Goal: Task Accomplishment & Management: Manage account settings

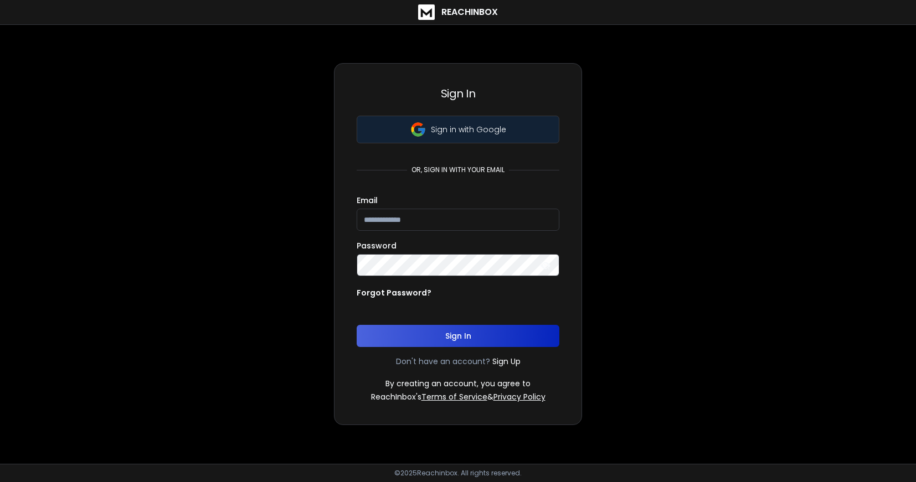
click at [469, 131] on p "Sign in with Google" at bounding box center [468, 129] width 75 height 11
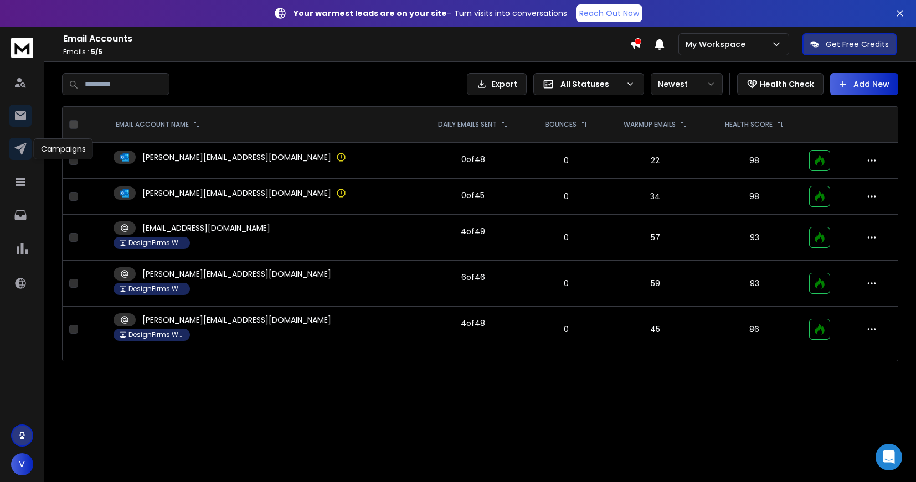
click at [18, 150] on icon at bounding box center [20, 148] width 13 height 13
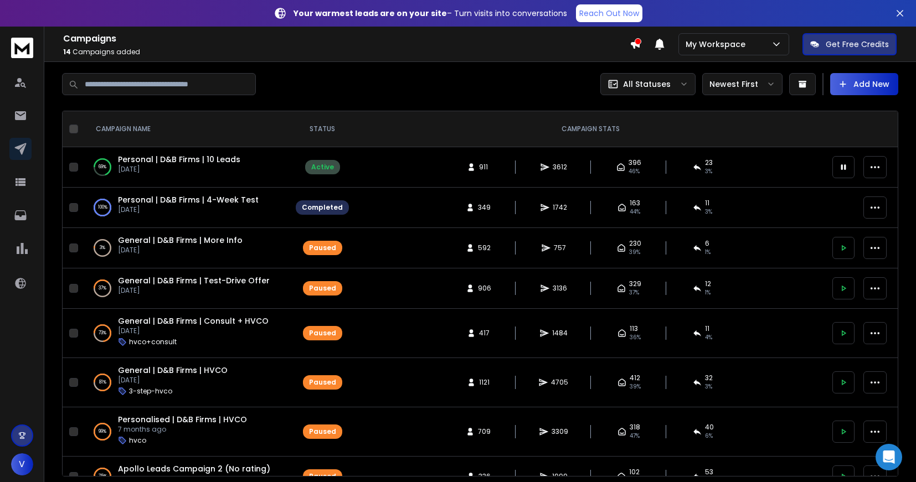
click at [185, 159] on span "Personal | D&B Firms | 10 Leads" at bounding box center [179, 159] width 122 height 11
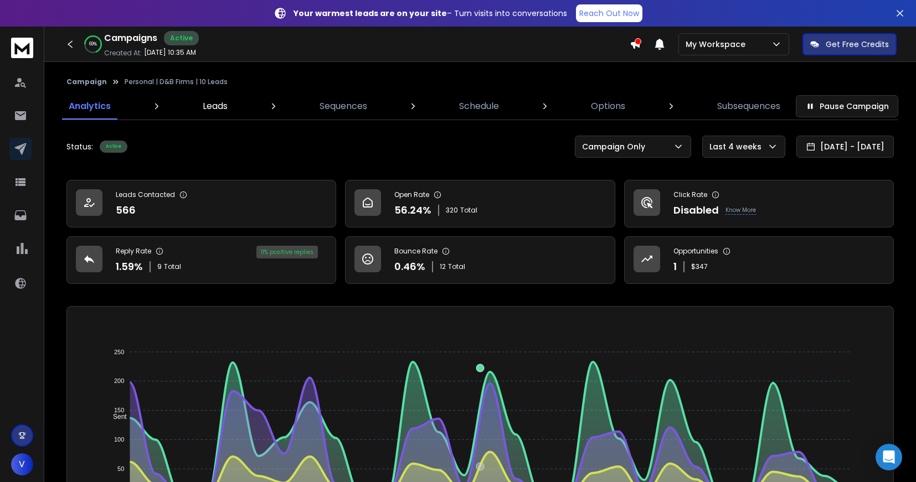
click at [213, 106] on p "Leads" at bounding box center [215, 106] width 25 height 13
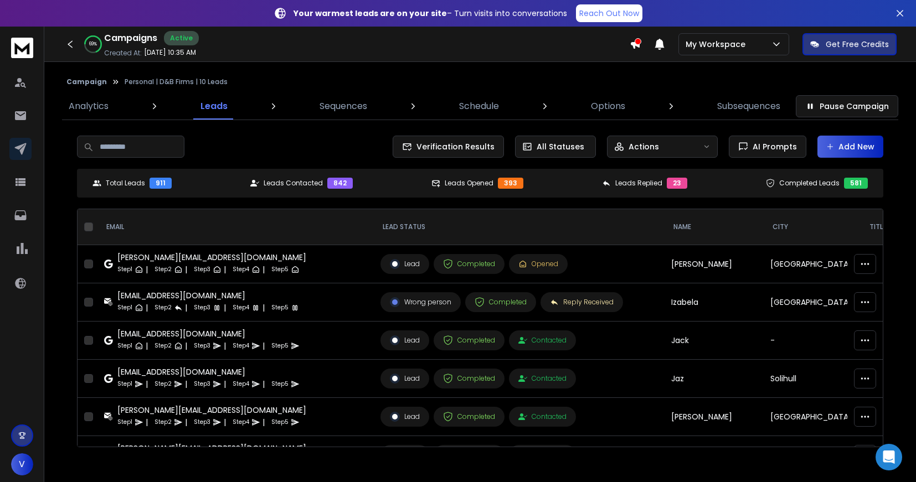
click at [847, 149] on button "Add New" at bounding box center [850, 147] width 66 height 22
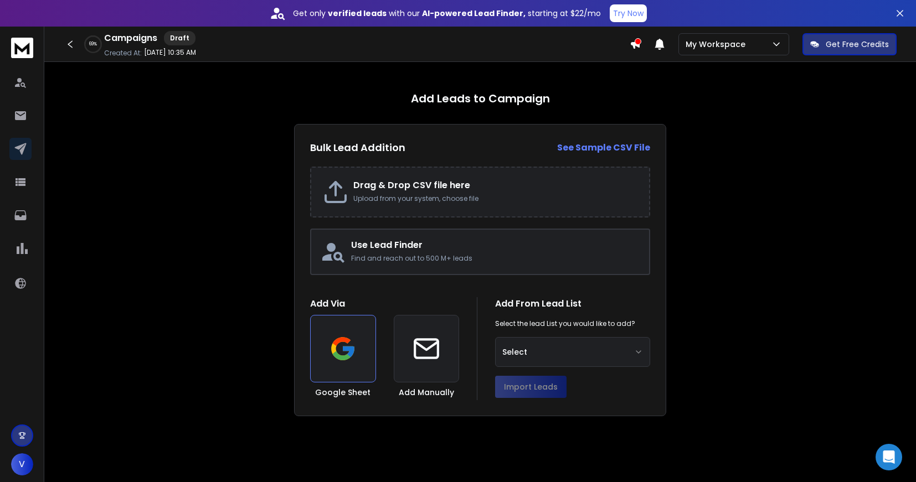
click at [347, 347] on icon at bounding box center [349, 352] width 12 height 11
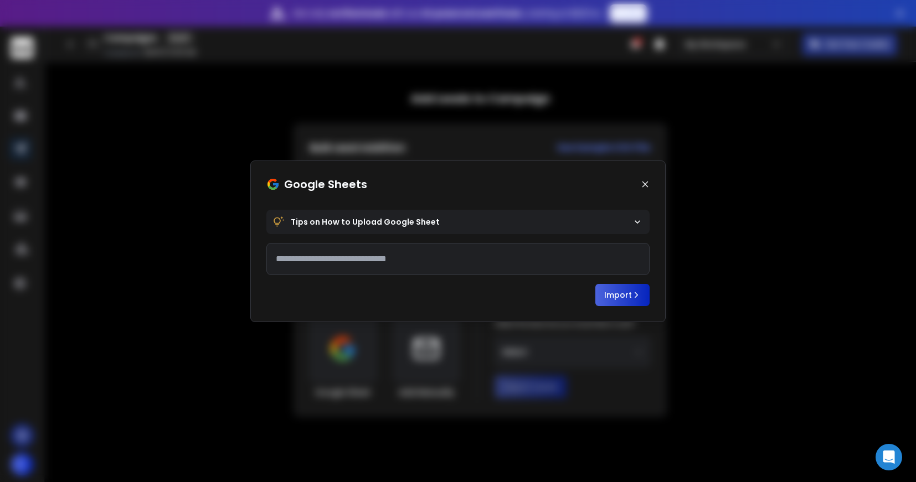
click at [336, 262] on input at bounding box center [457, 259] width 383 height 32
paste input "**********"
type input "**********"
click at [615, 298] on button "Import" at bounding box center [622, 295] width 54 height 22
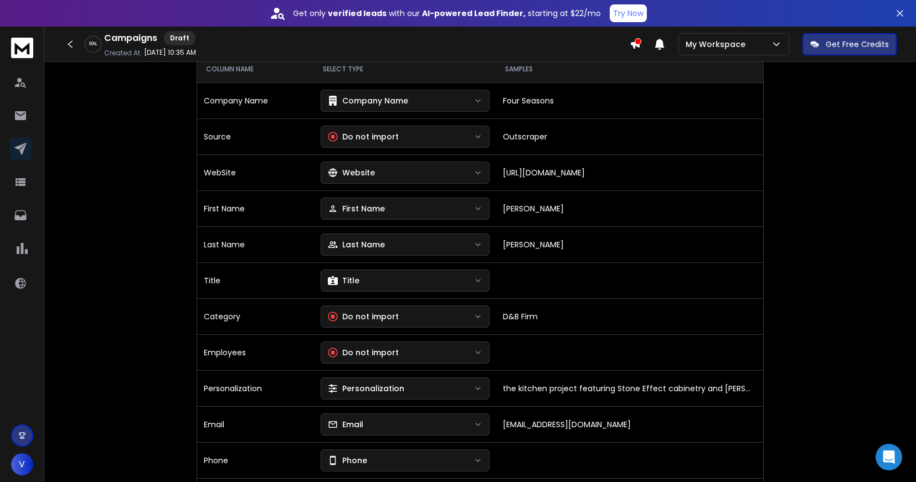
scroll to position [183, 0]
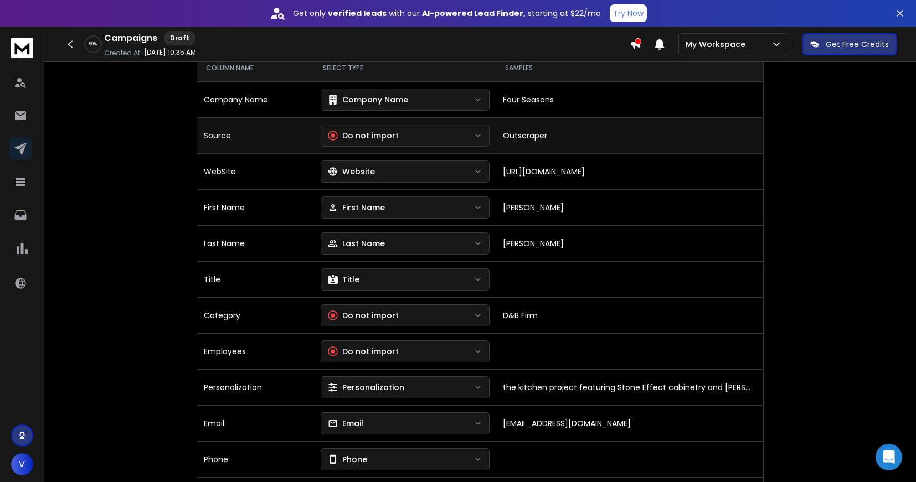
click at [477, 140] on icon "button" at bounding box center [477, 135] width 9 height 9
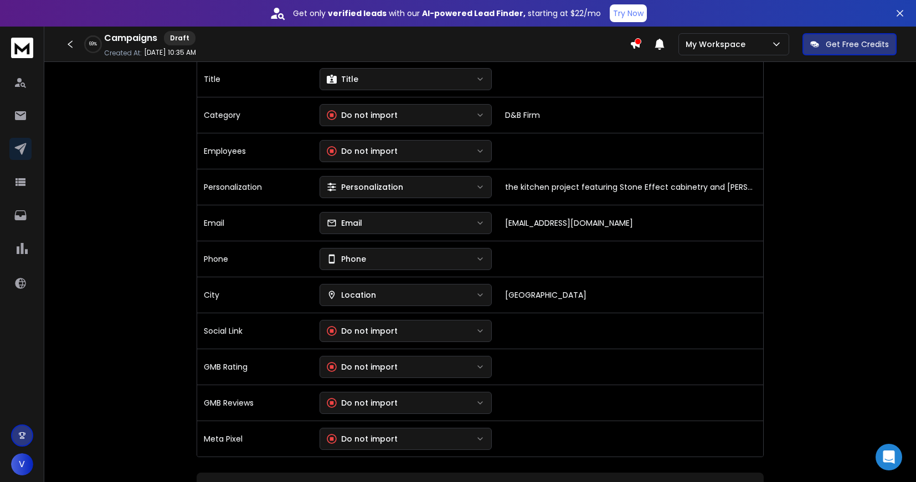
scroll to position [396, 0]
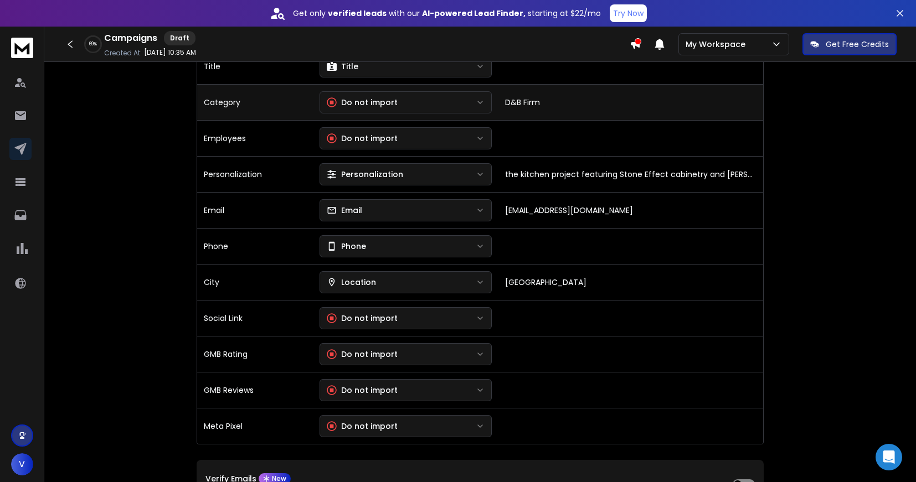
click at [480, 107] on icon "button" at bounding box center [480, 102] width 9 height 9
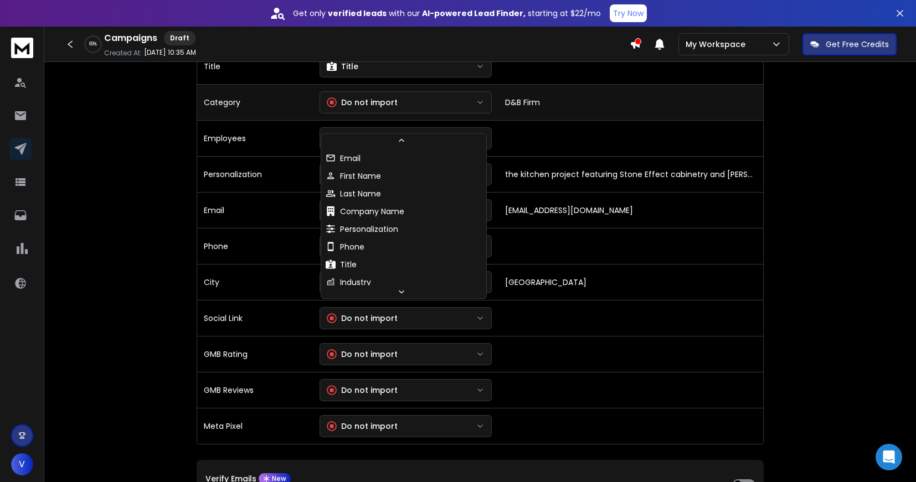
scroll to position [112, 0]
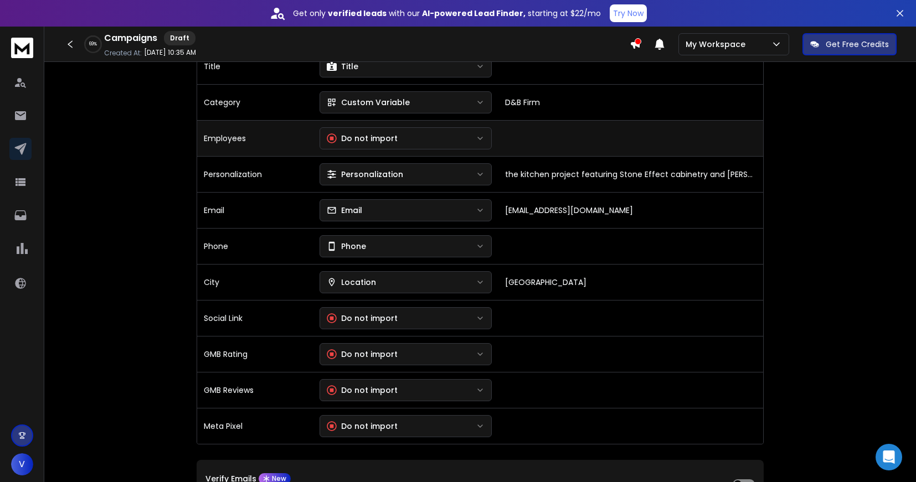
click at [478, 143] on icon "button" at bounding box center [480, 138] width 9 height 9
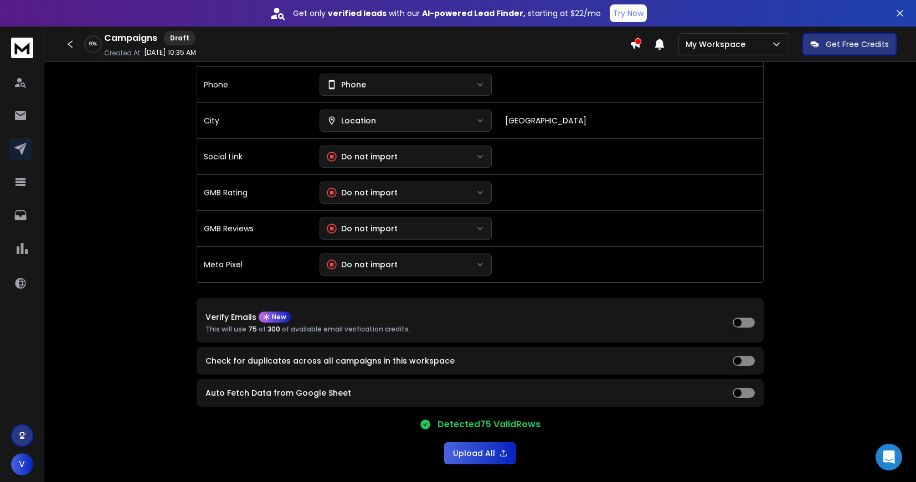
scroll to position [575, 0]
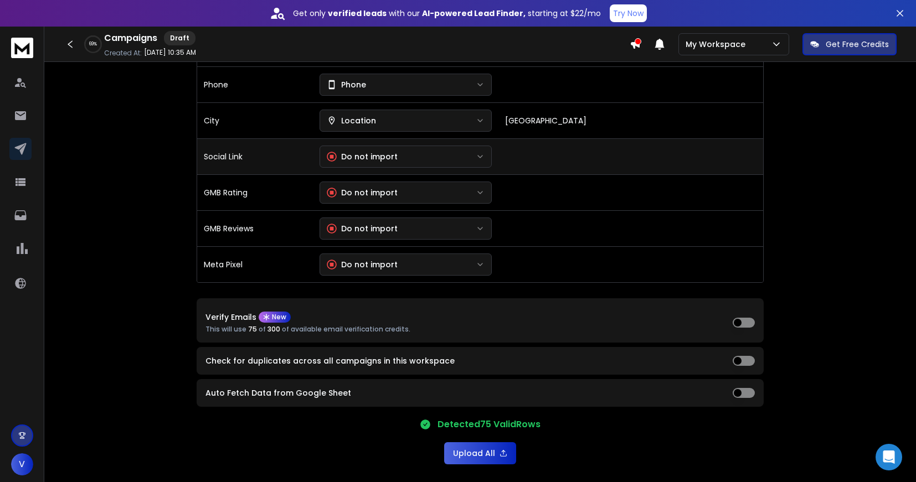
click at [478, 159] on icon "button" at bounding box center [480, 156] width 9 height 9
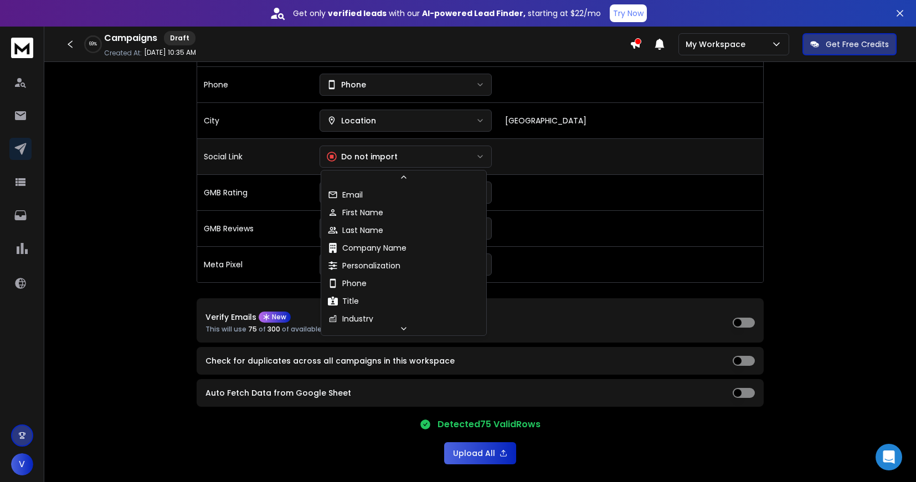
scroll to position [112, 0]
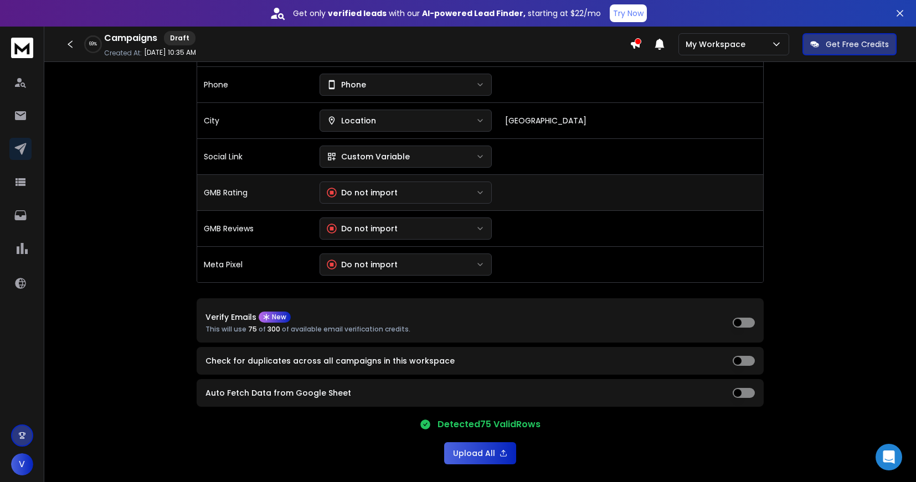
click at [481, 194] on icon "button" at bounding box center [480, 192] width 9 height 9
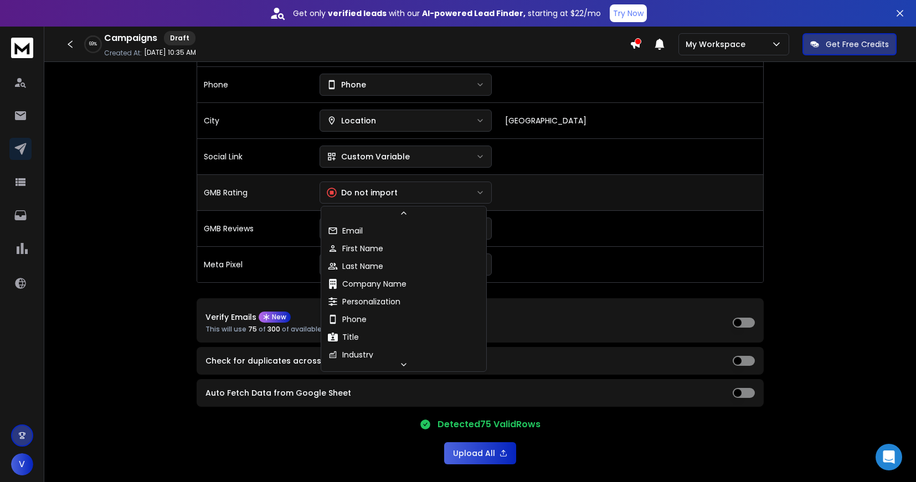
scroll to position [0, 2]
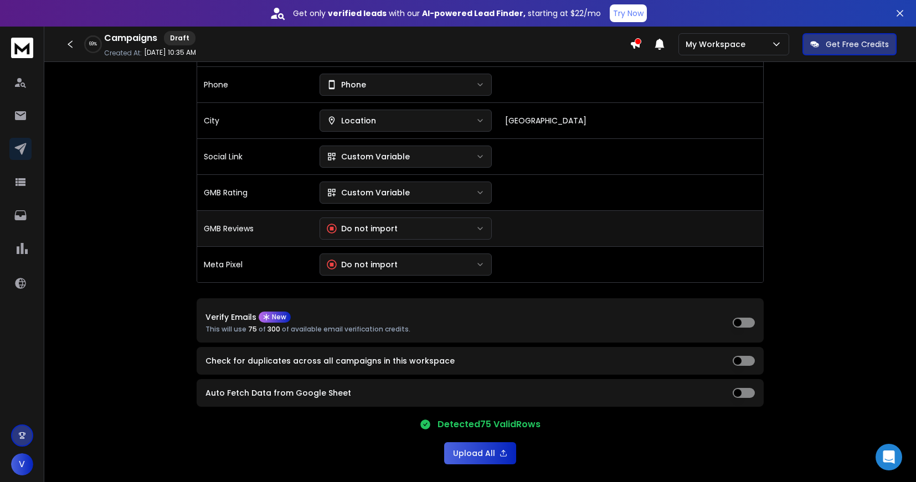
click at [479, 228] on icon "button" at bounding box center [480, 229] width 4 height 2
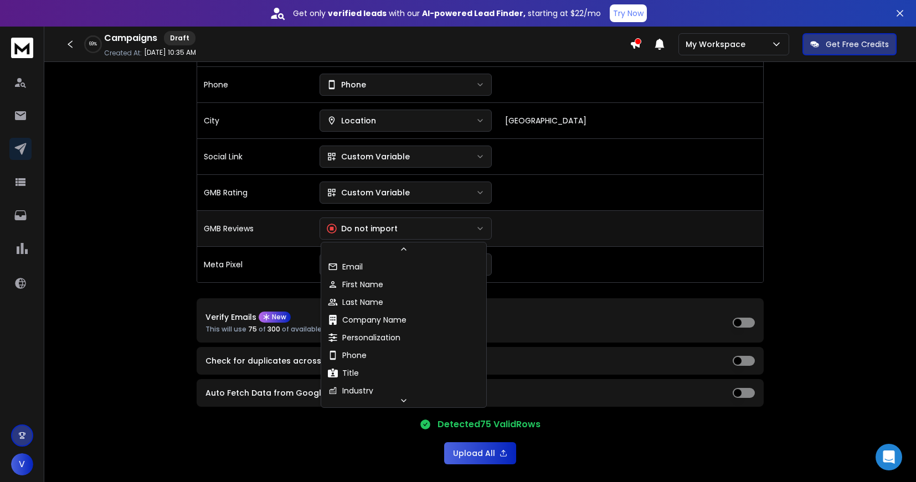
scroll to position [112, 0]
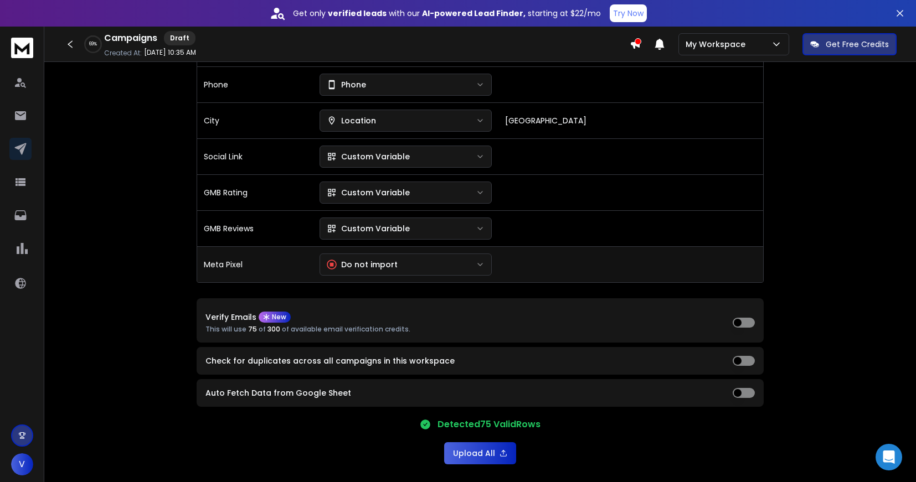
click at [479, 265] on icon "button" at bounding box center [480, 265] width 4 height 2
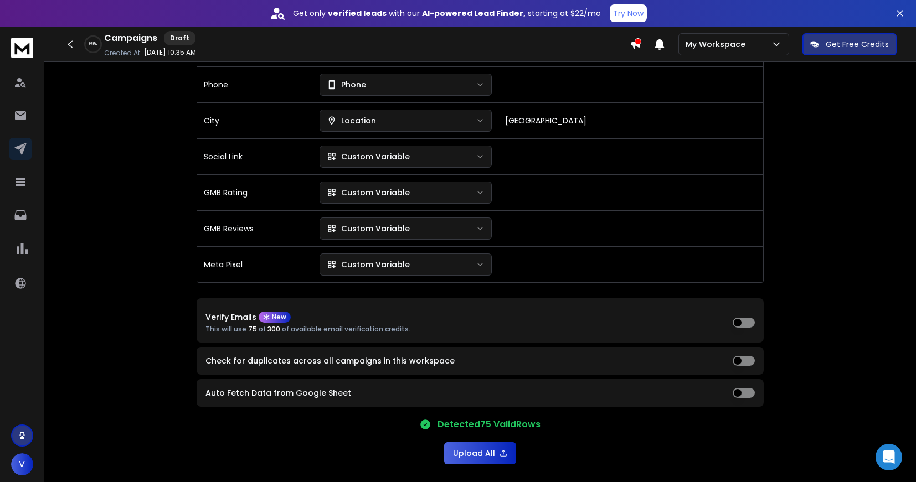
click at [470, 448] on button "Upload All" at bounding box center [480, 453] width 72 height 22
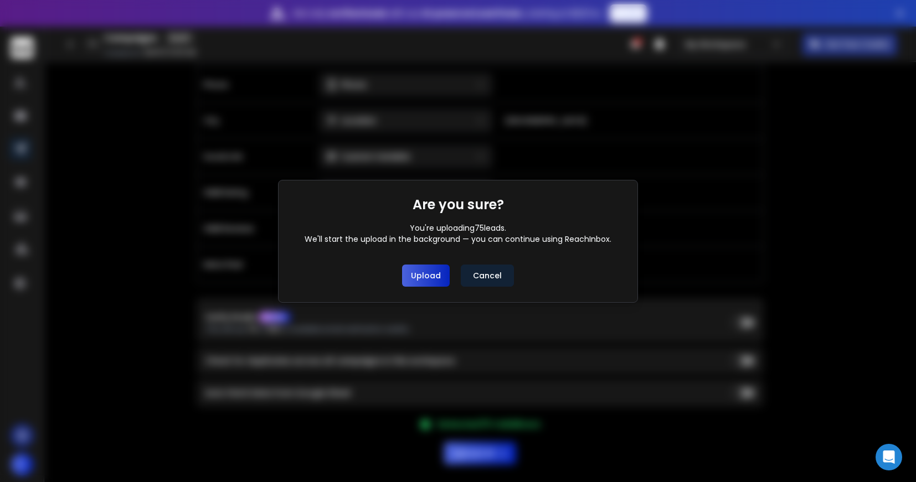
click at [429, 278] on button "Upload" at bounding box center [426, 276] width 48 height 22
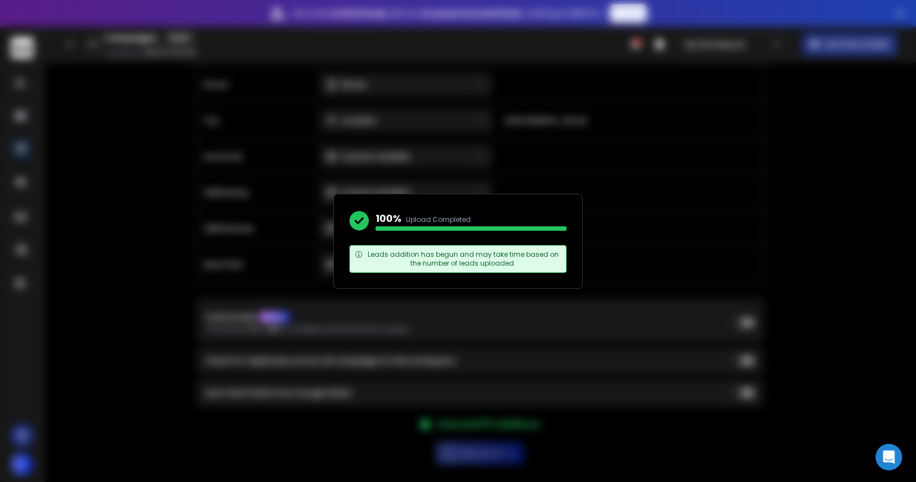
scroll to position [543, 0]
